Goal: Communication & Community: Answer question/provide support

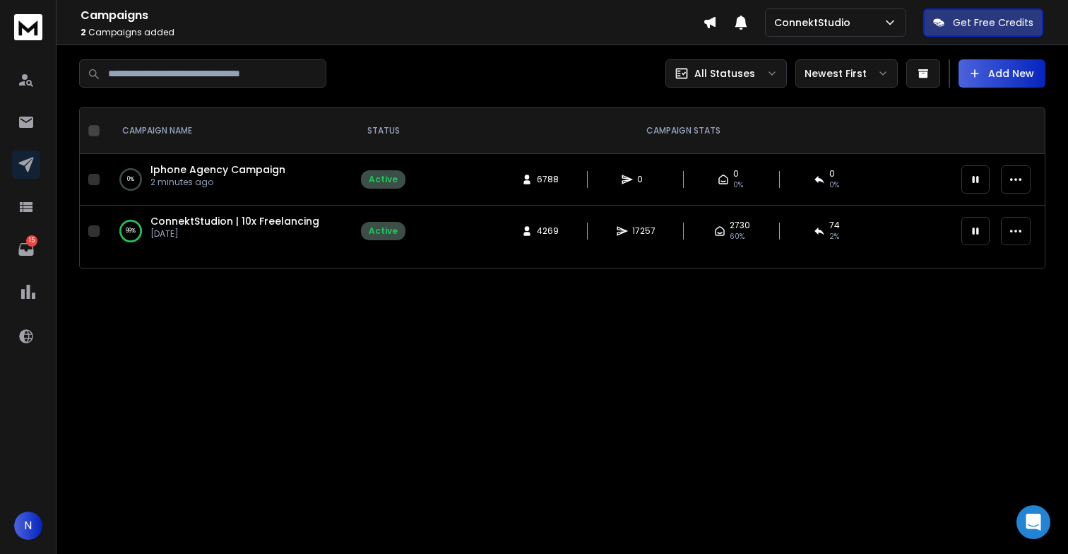
click at [246, 180] on p "2 minutes ago" at bounding box center [217, 182] width 135 height 11
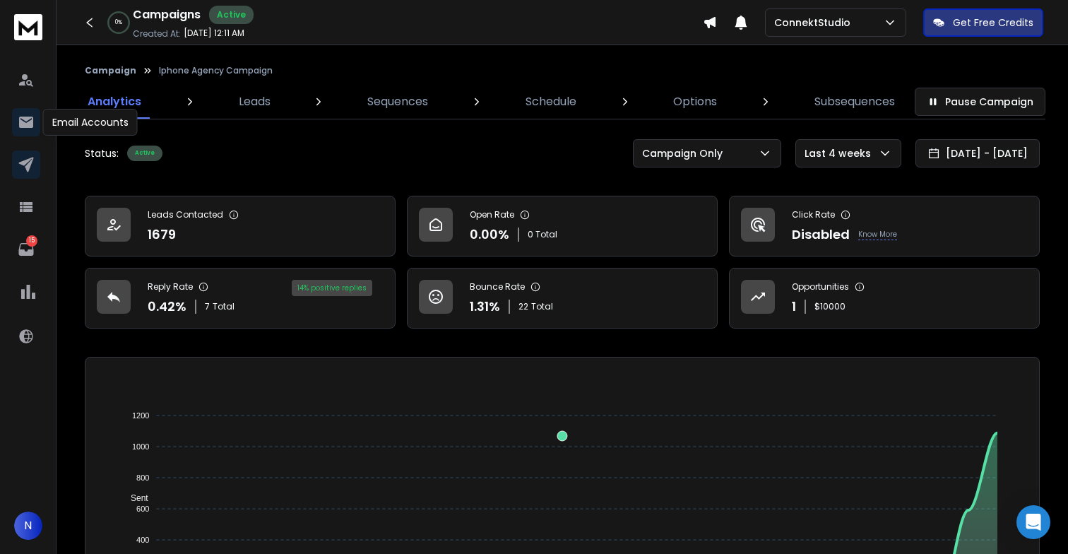
click at [31, 129] on icon at bounding box center [26, 122] width 17 height 17
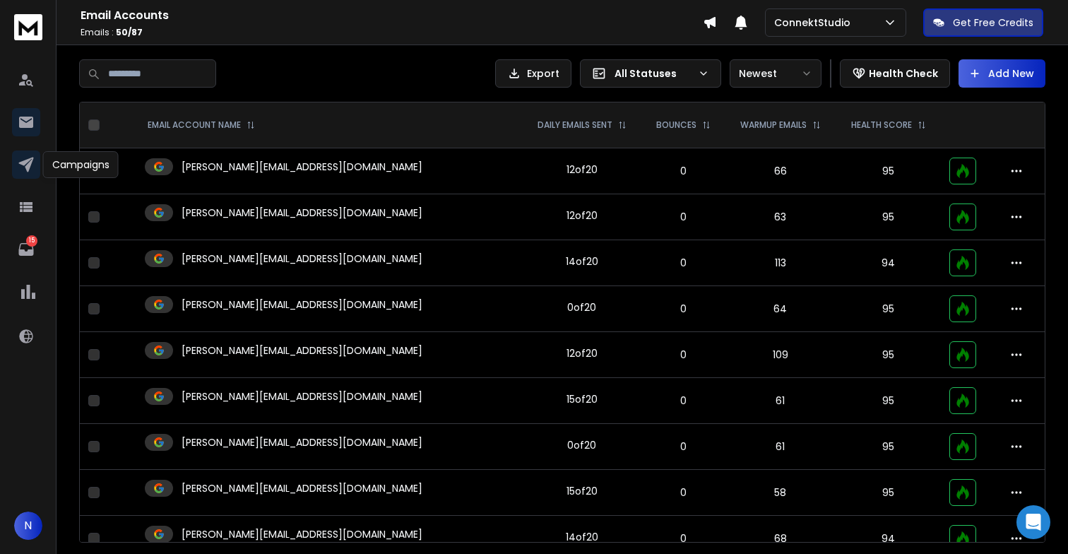
click at [25, 178] on link at bounding box center [26, 164] width 28 height 28
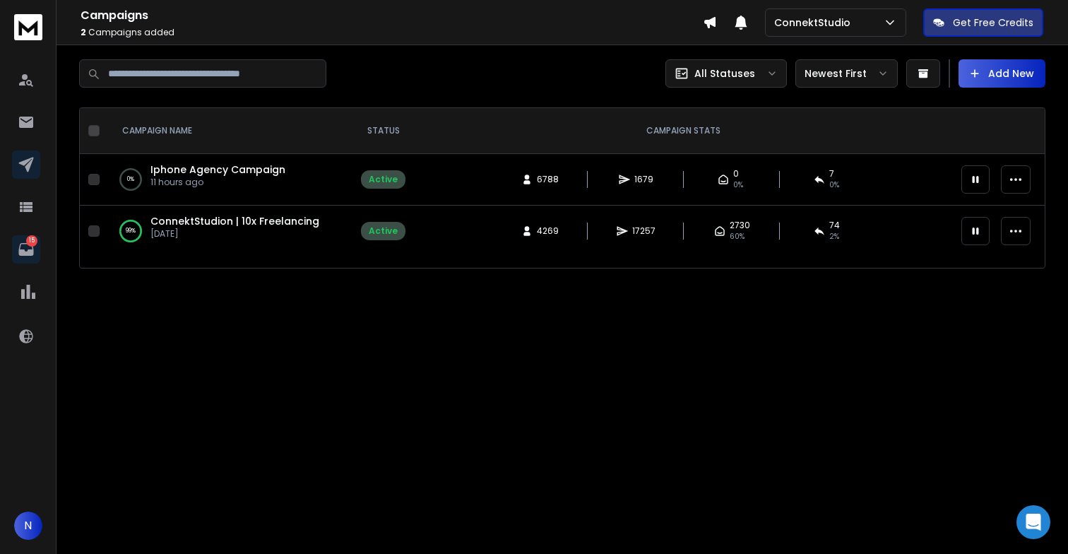
click at [27, 246] on icon at bounding box center [26, 249] width 17 height 17
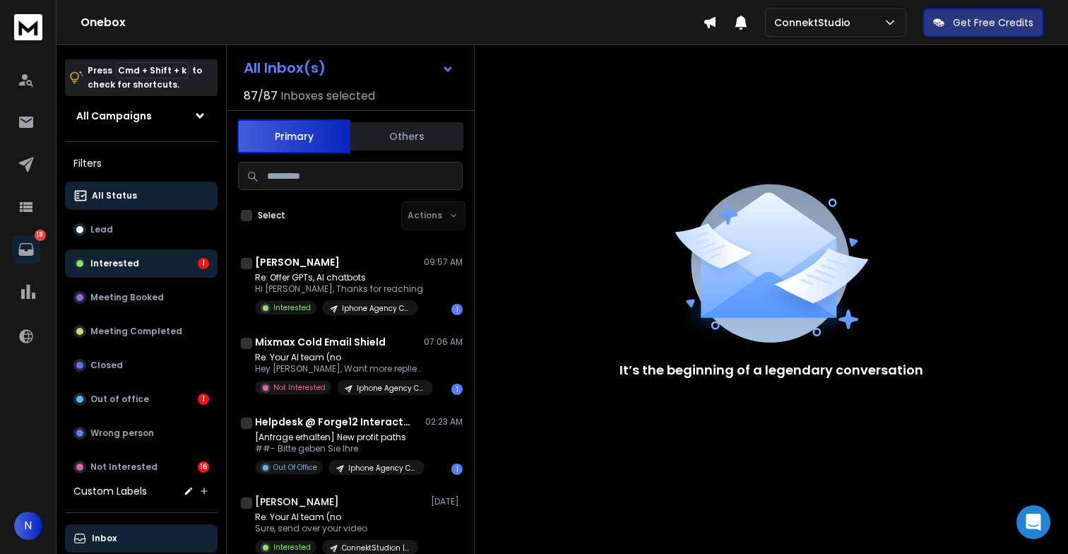
click at [153, 265] on button "Interested 1" at bounding box center [141, 263] width 153 height 28
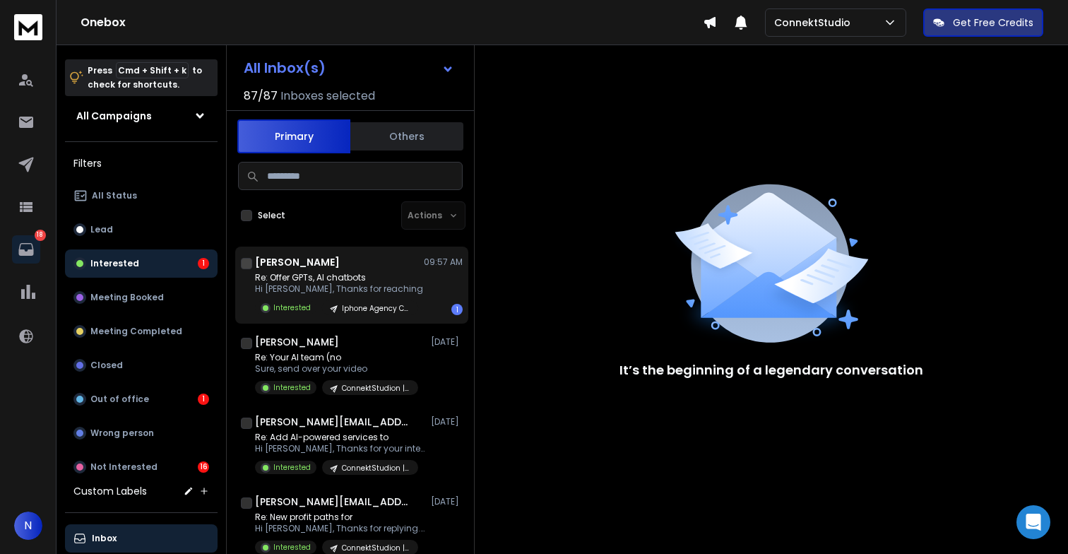
click at [333, 280] on p "Re: Offer GPTs, AI chatbots" at bounding box center [339, 277] width 168 height 11
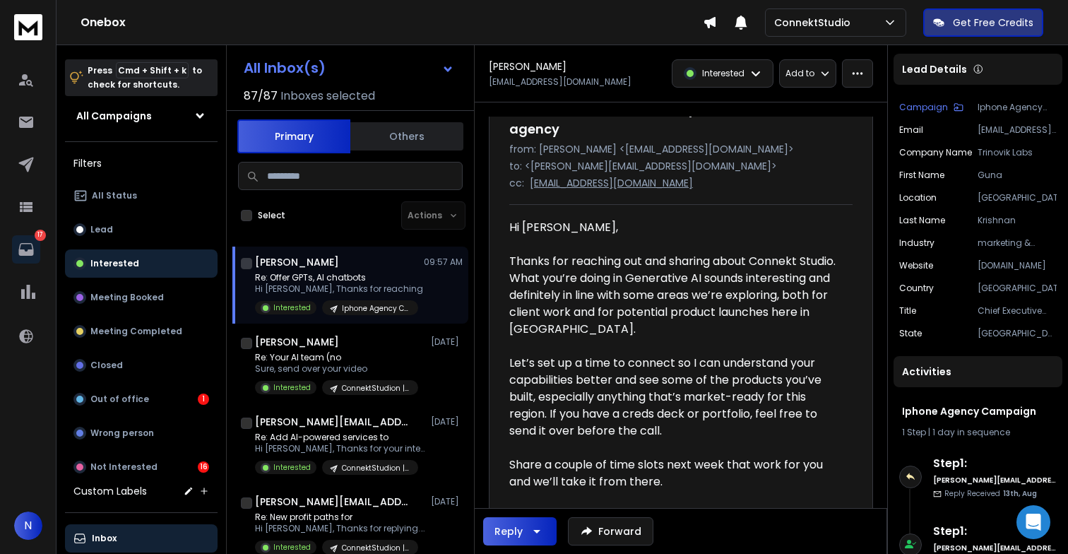
scroll to position [100, 0]
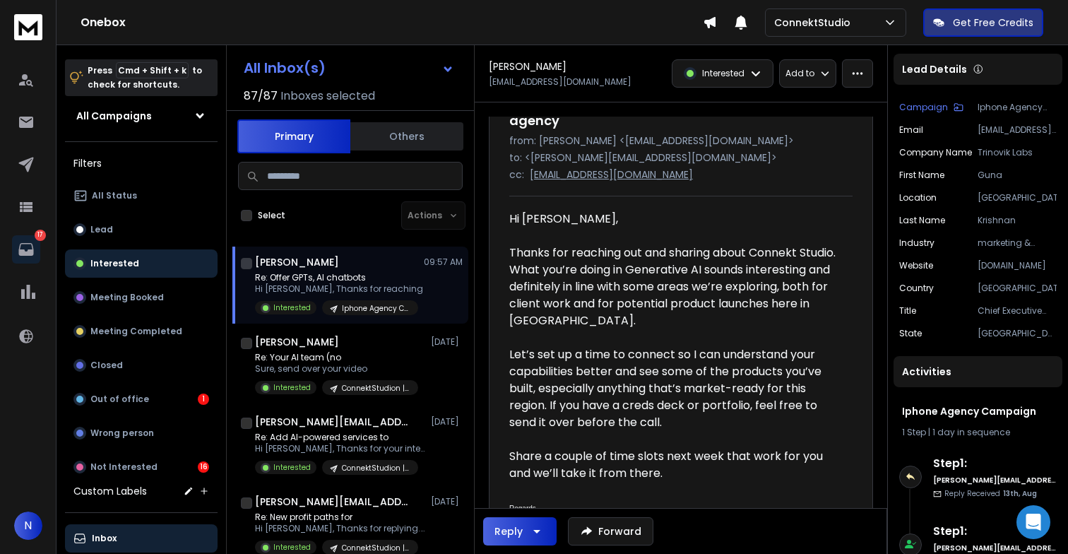
click at [725, 325] on div "Hi [PERSON_NAME], Thanks for reaching out and sharing about Connekt Studio. Wha…" at bounding box center [675, 388] width 332 height 356
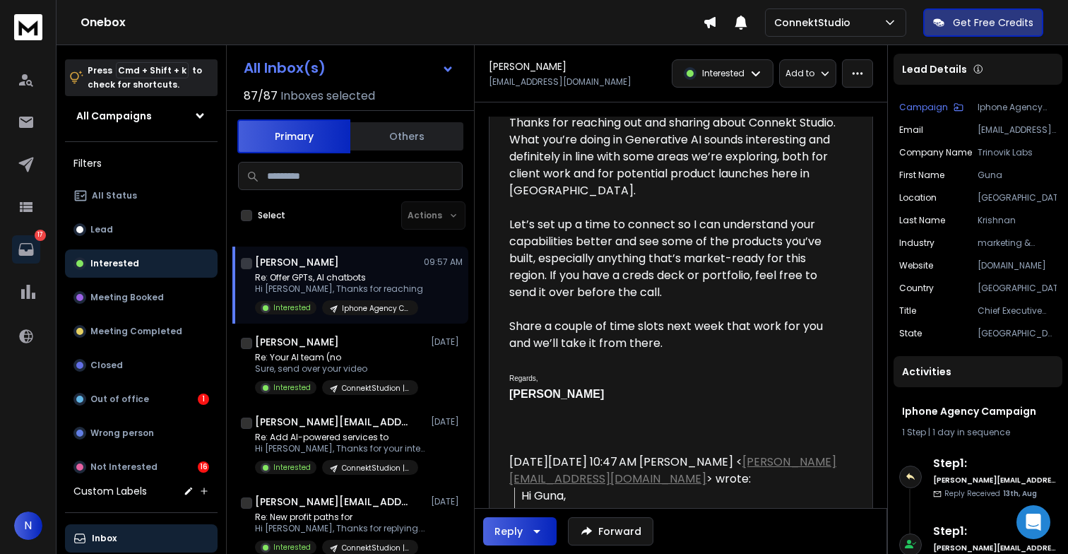
scroll to position [225, 0]
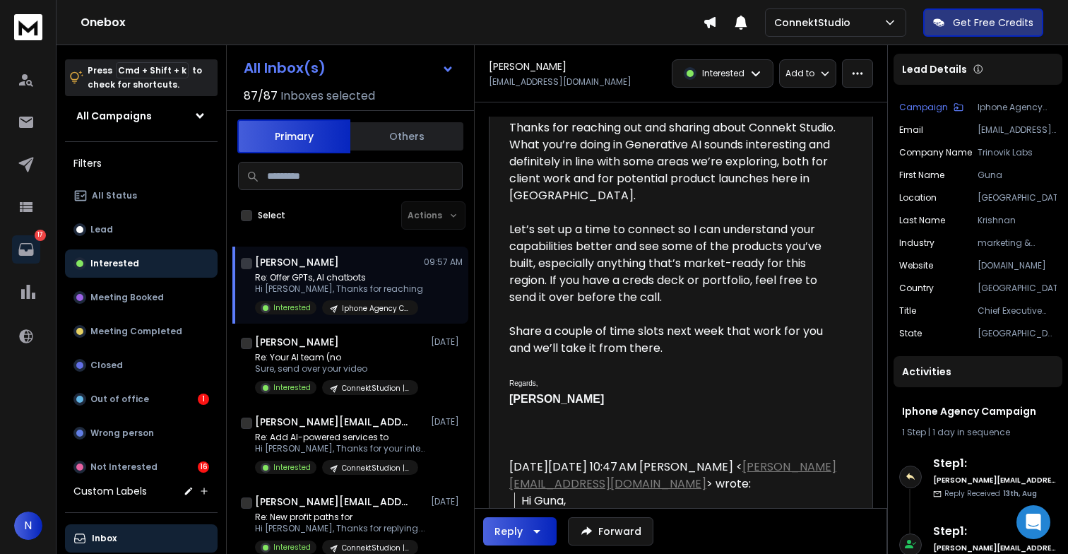
click at [533, 532] on icon "button" at bounding box center [536, 530] width 17 height 17
click at [536, 470] on div "Reply" at bounding box center [516, 467] width 75 height 28
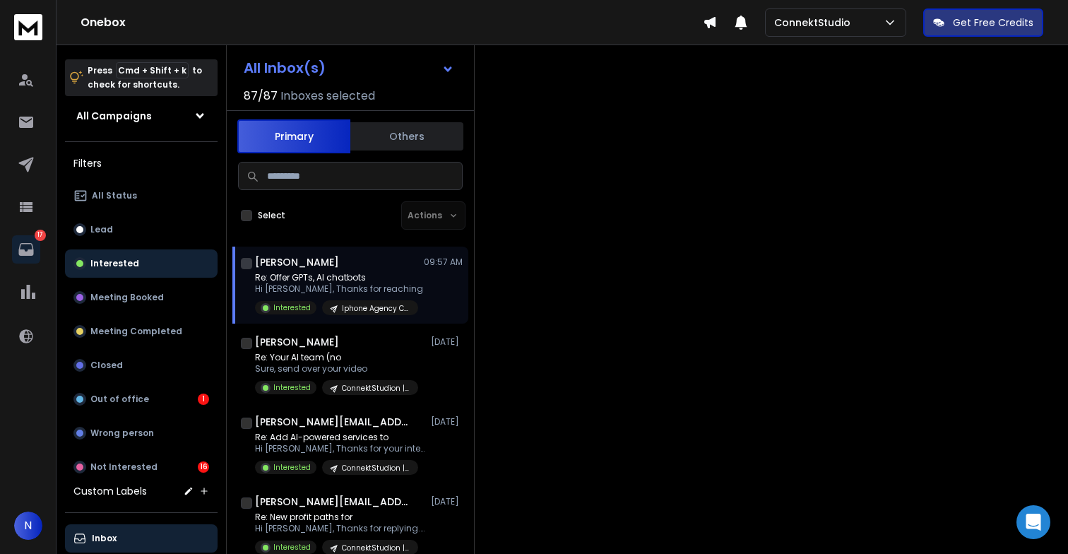
scroll to position [0, 0]
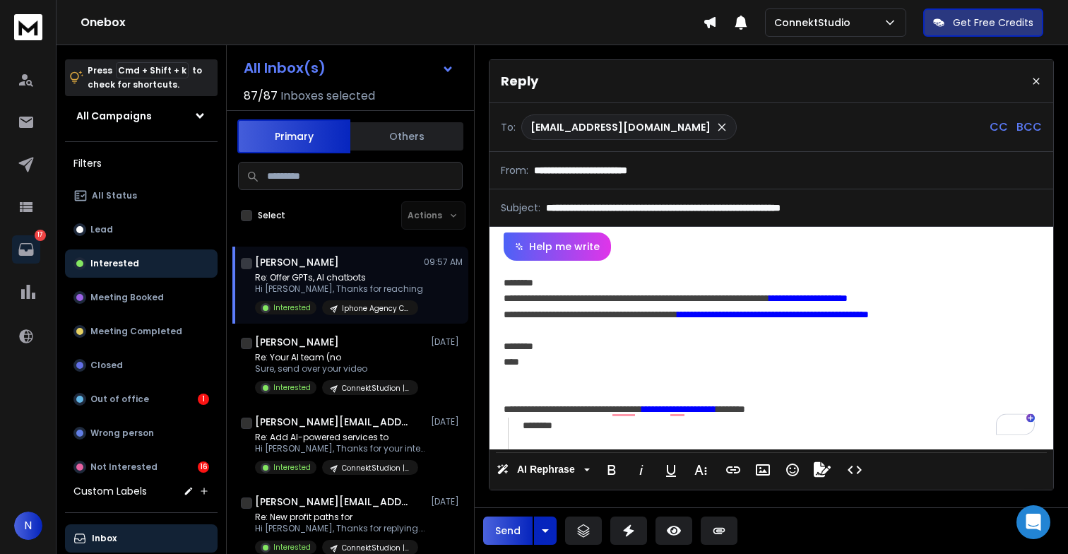
click at [608, 378] on div "**********" at bounding box center [770, 355] width 563 height 189
click at [546, 364] on div "**********" at bounding box center [768, 329] width 531 height 79
click at [503, 526] on button "Send" at bounding box center [507, 530] width 49 height 28
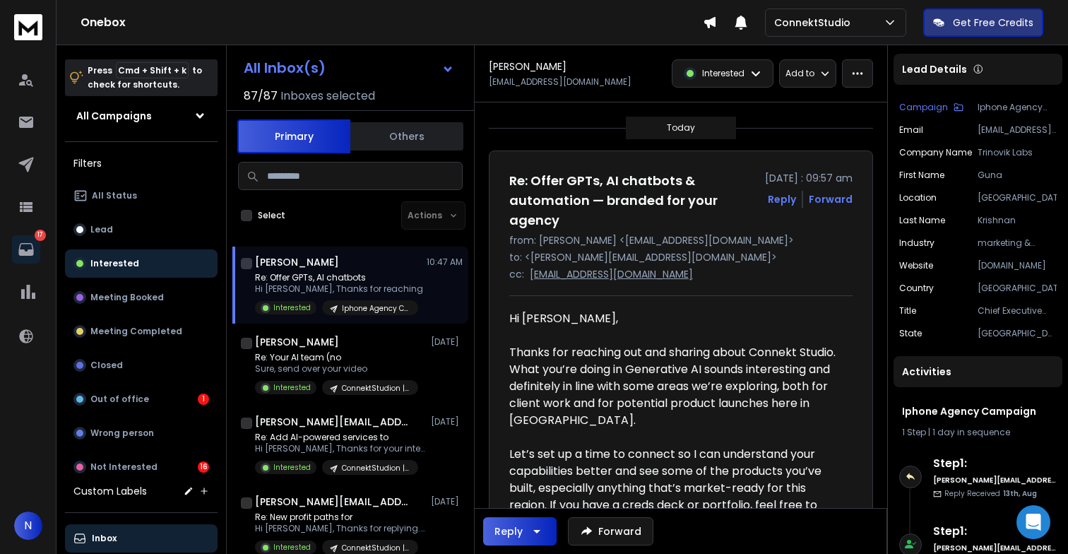
click at [339, 268] on h1 "[PERSON_NAME]" at bounding box center [297, 262] width 84 height 14
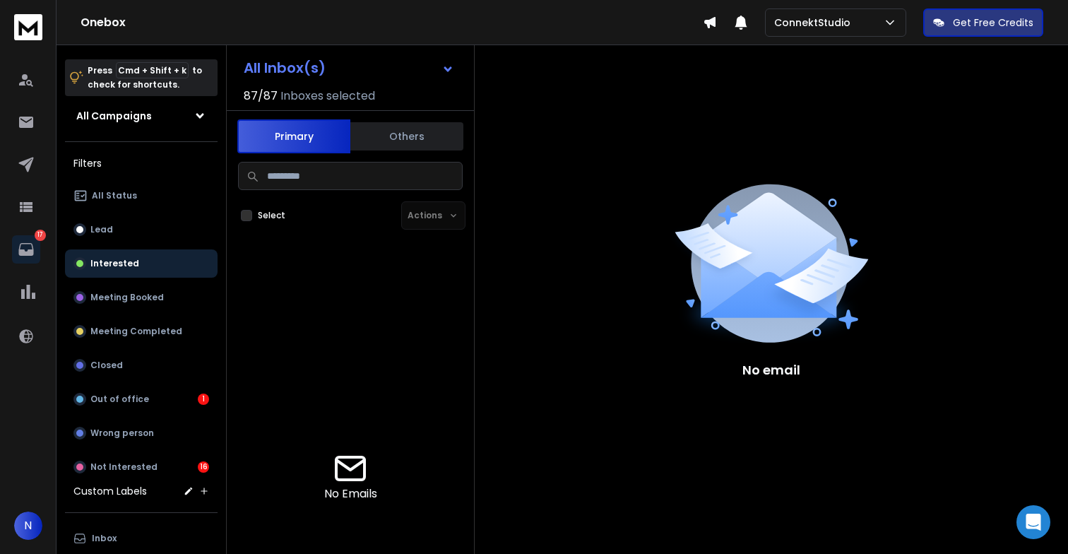
click at [124, 255] on button "Interested" at bounding box center [141, 263] width 153 height 28
click at [25, 222] on div at bounding box center [28, 210] width 32 height 34
click at [27, 206] on icon at bounding box center [26, 207] width 13 height 10
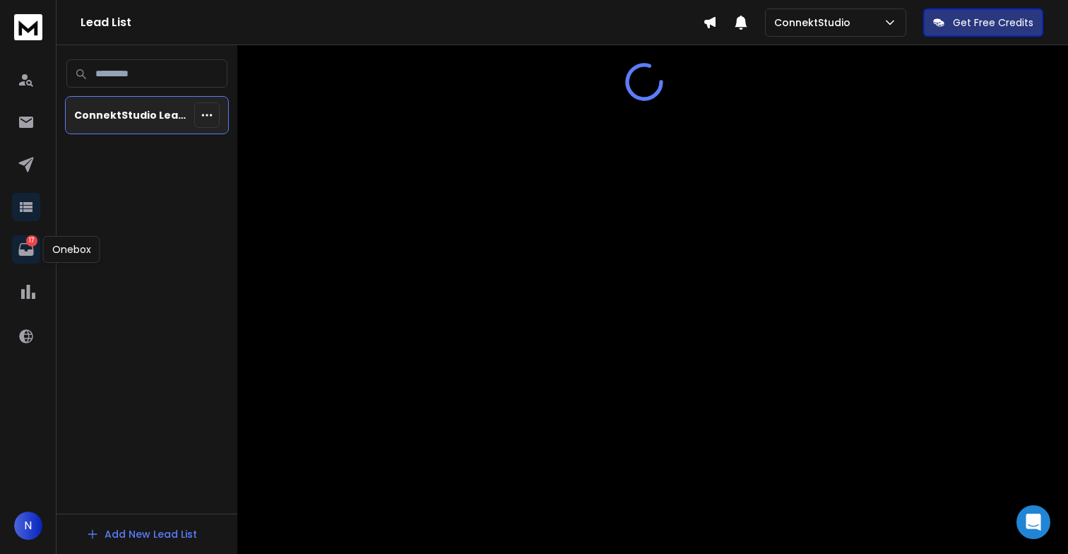
click at [26, 241] on p "17" at bounding box center [31, 240] width 11 height 11
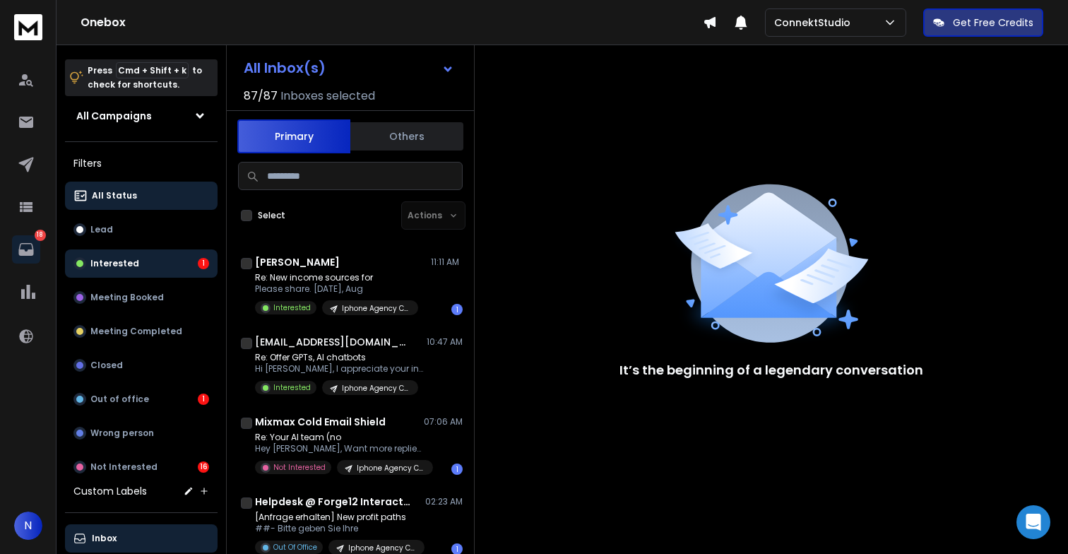
click at [188, 268] on button "Interested 1" at bounding box center [141, 263] width 153 height 28
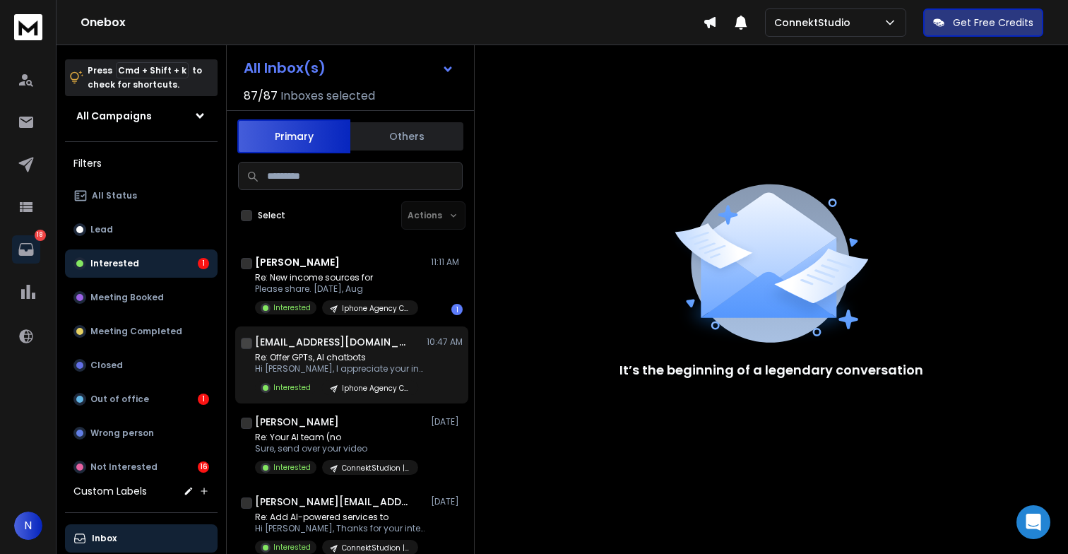
click at [422, 366] on div "Re: Offer GPTs, AI chatbots Hi [PERSON_NAME], I appreciate your interest Intere…" at bounding box center [359, 373] width 208 height 43
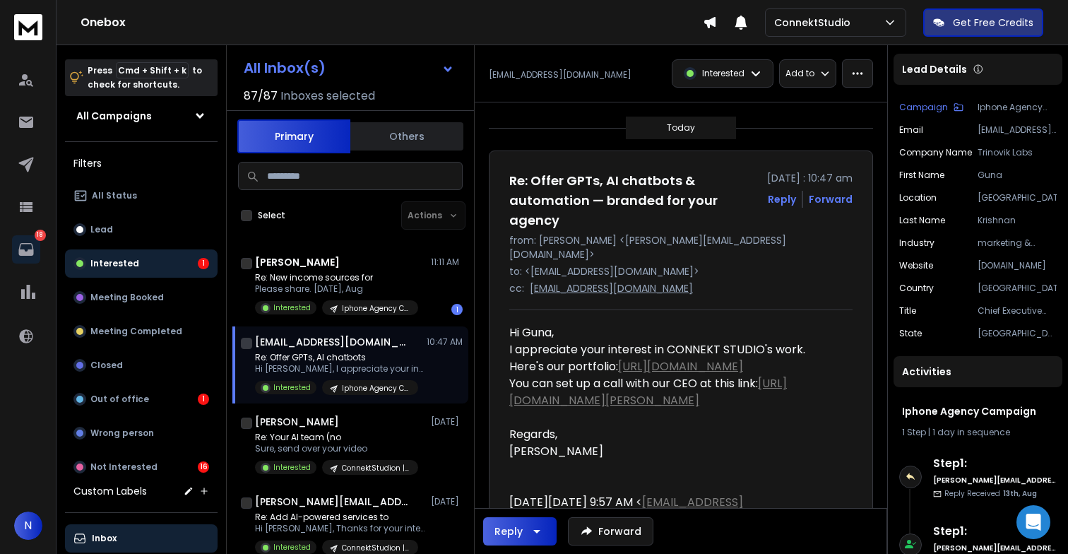
click at [515, 532] on div "Reply" at bounding box center [508, 531] width 28 height 14
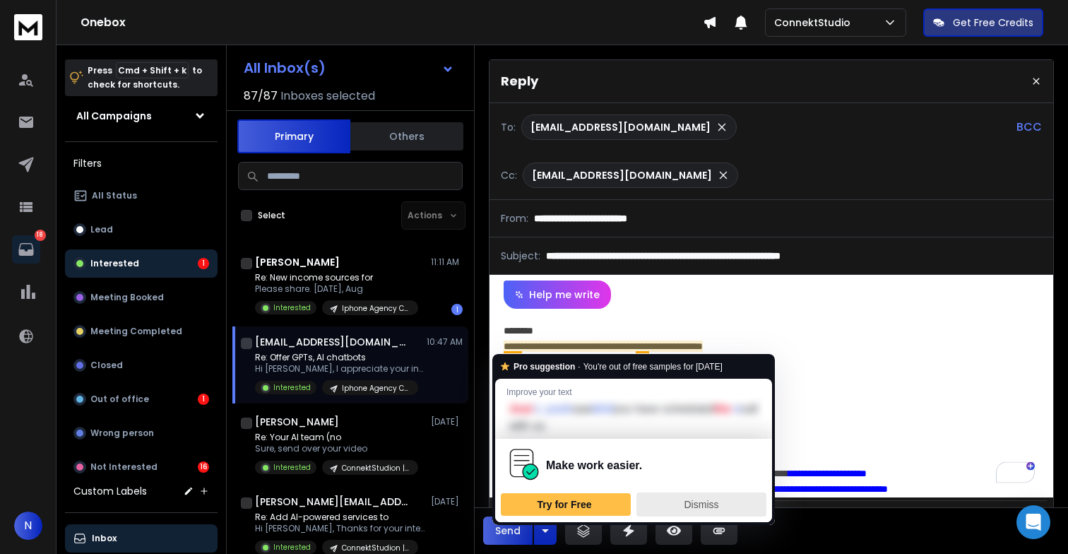
click at [717, 495] on div "Dismiss" at bounding box center [700, 504] width 117 height 23
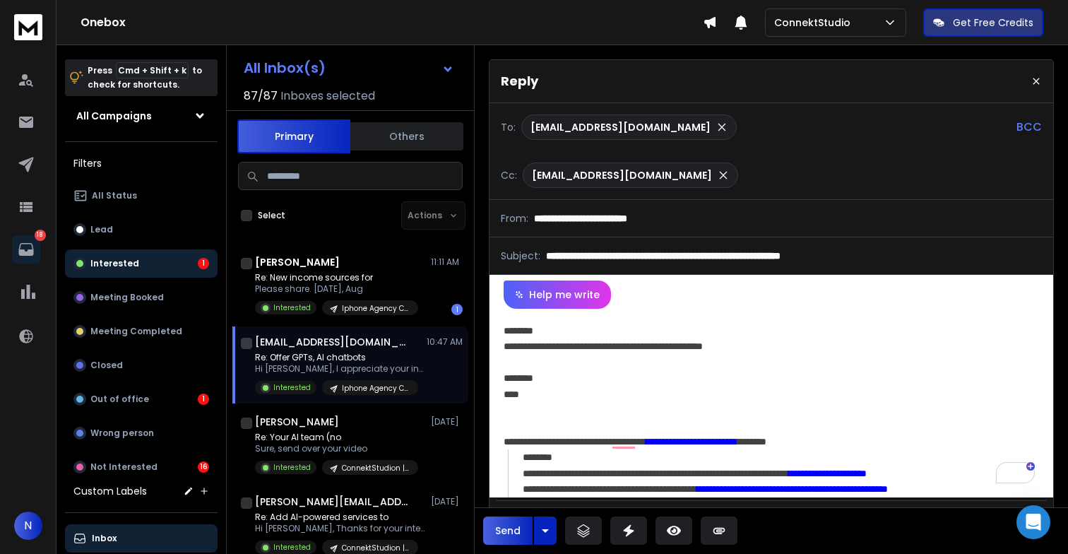
click at [542, 350] on div "**********" at bounding box center [768, 370] width 531 height 64
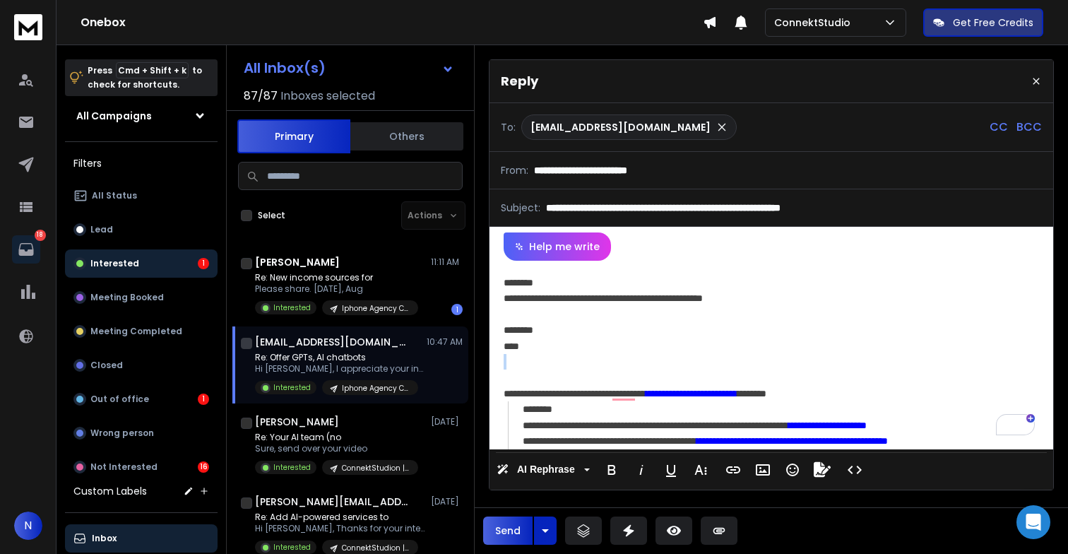
click at [542, 350] on div "**********" at bounding box center [768, 322] width 531 height 64
click at [622, 311] on div "**********" at bounding box center [768, 322] width 531 height 64
click at [503, 522] on button "Send" at bounding box center [507, 530] width 49 height 28
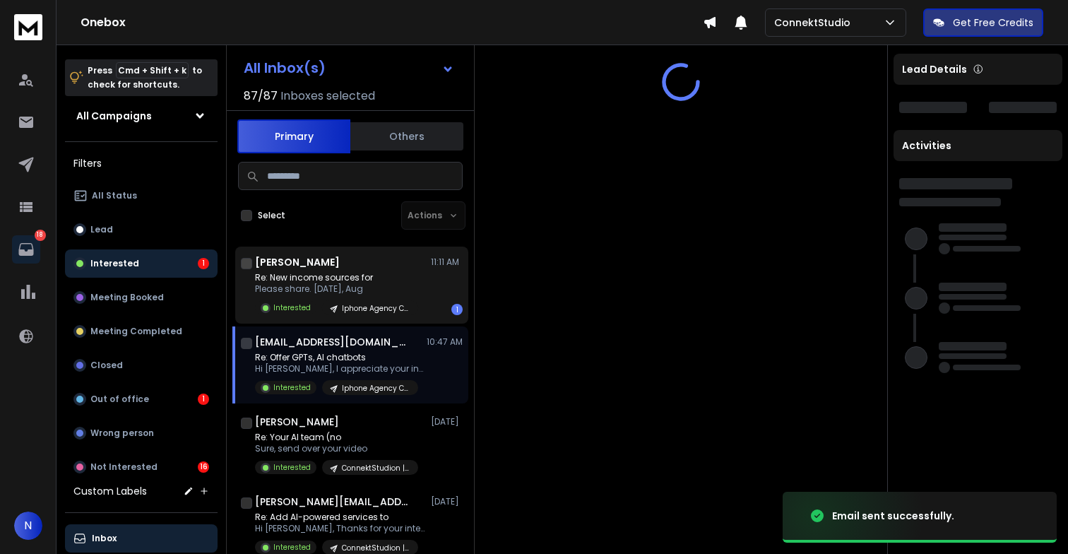
click at [329, 292] on p "Please share. [DATE], Aug" at bounding box center [336, 288] width 163 height 11
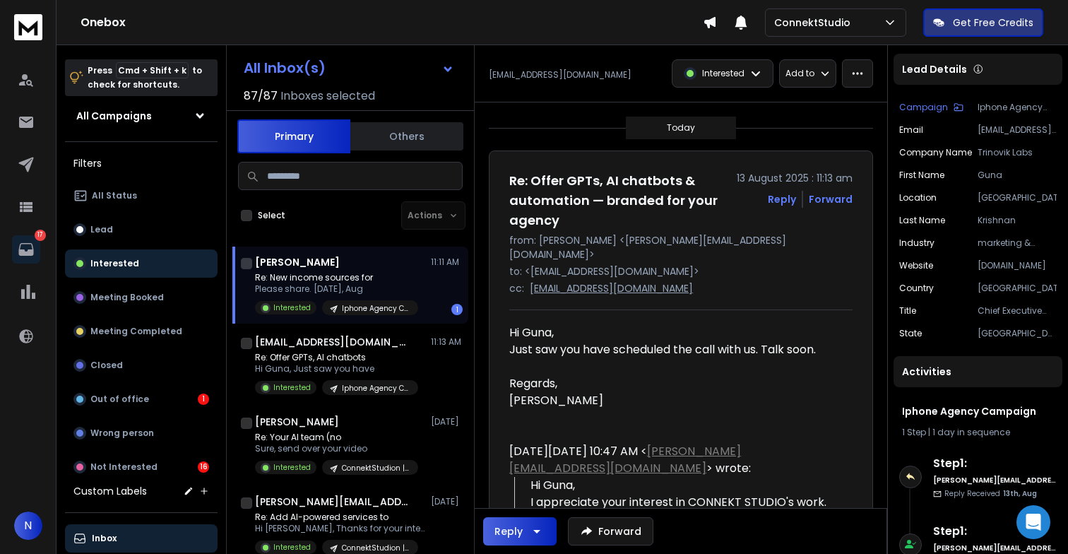
click at [363, 263] on div "[PERSON_NAME][DEMOGRAPHIC_DATA] 11:11 AM" at bounding box center [359, 262] width 208 height 14
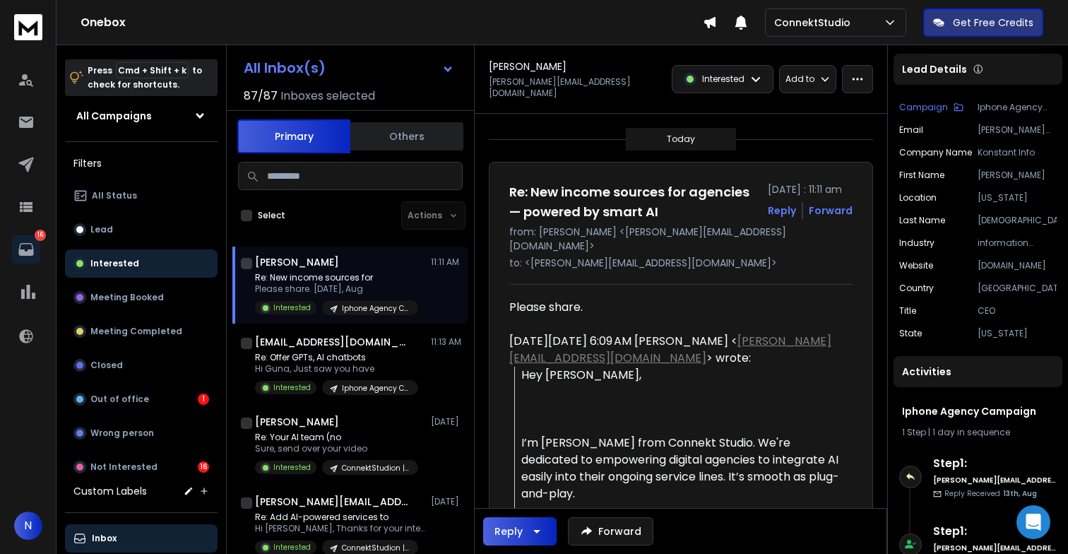
click at [510, 525] on div "Reply" at bounding box center [508, 531] width 28 height 14
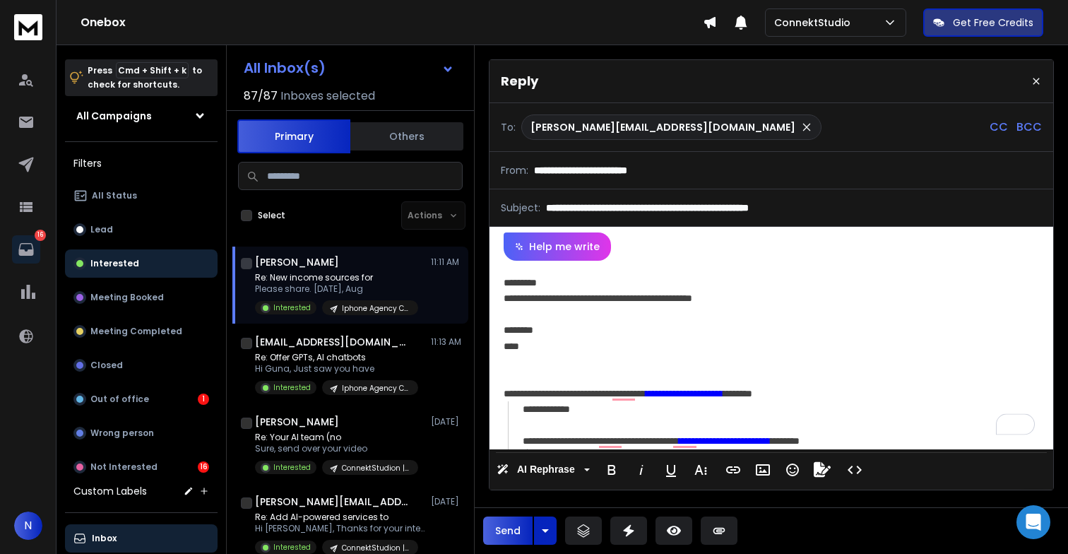
click at [499, 537] on button "Send" at bounding box center [507, 530] width 49 height 28
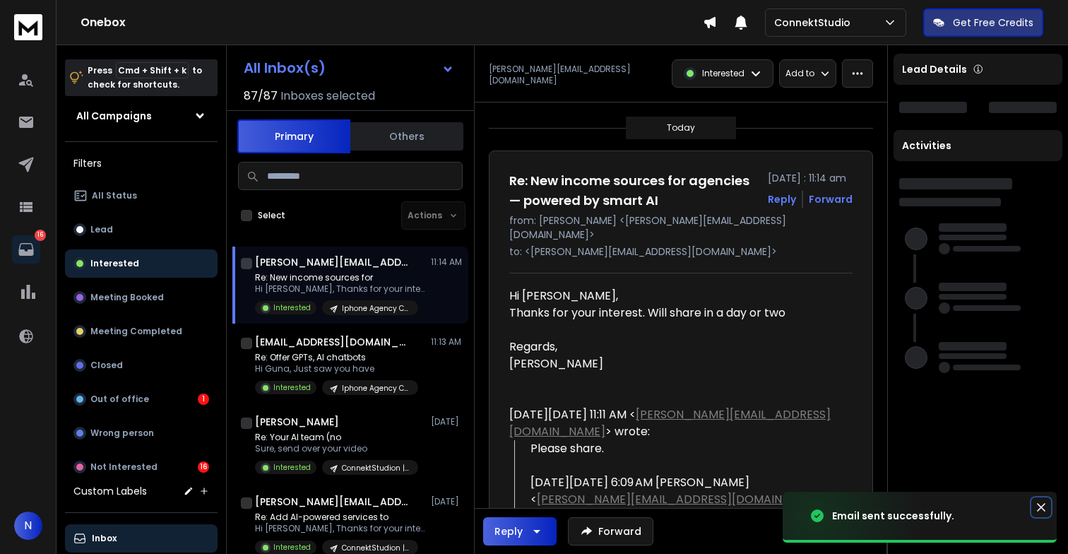
click at [1043, 510] on icon "Notifications (F8)" at bounding box center [1040, 506] width 7 height 7
